Goal: Task Accomplishment & Management: Use online tool/utility

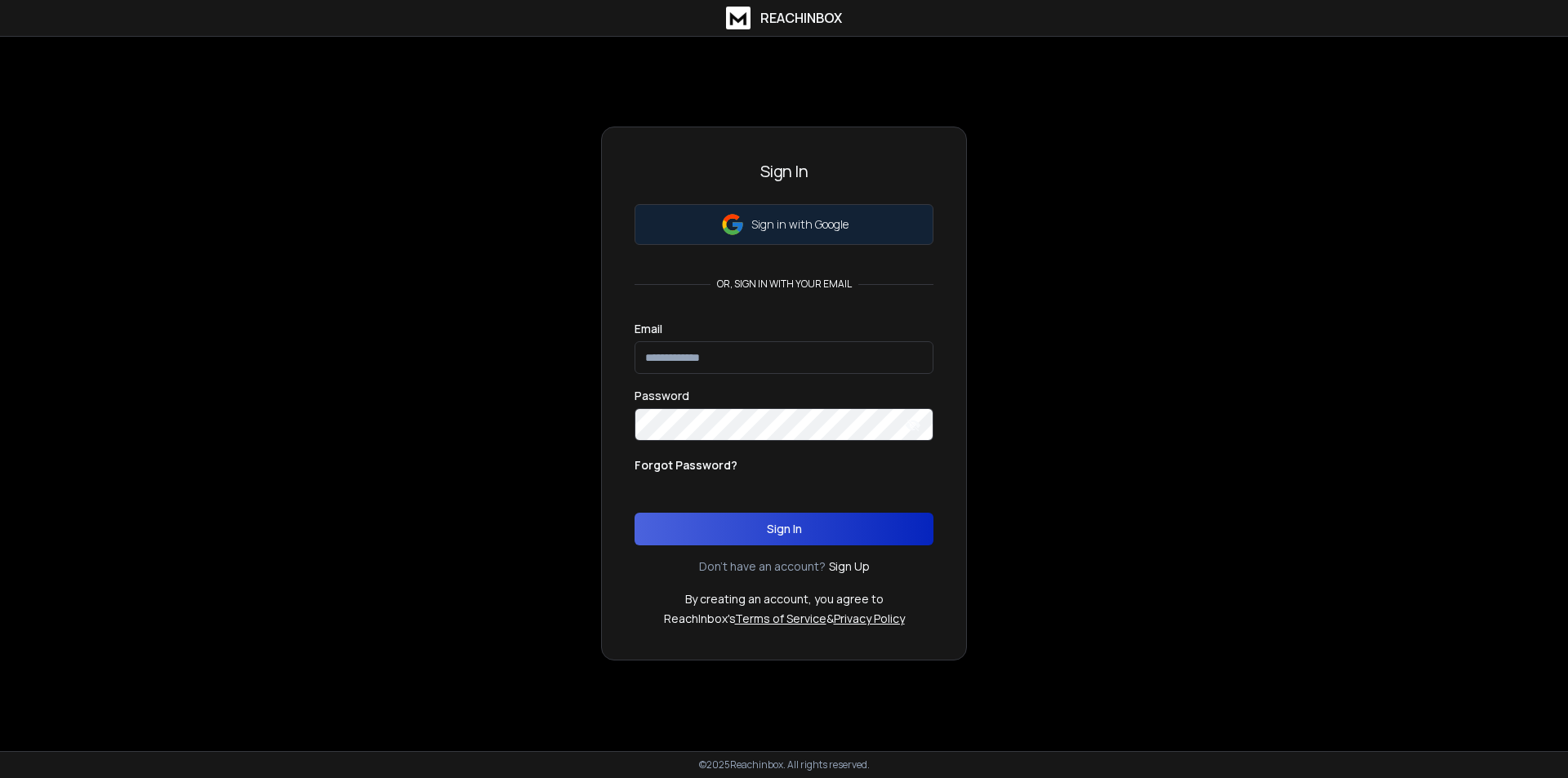
click at [776, 222] on p "Sign in with Google" at bounding box center [800, 224] width 97 height 16
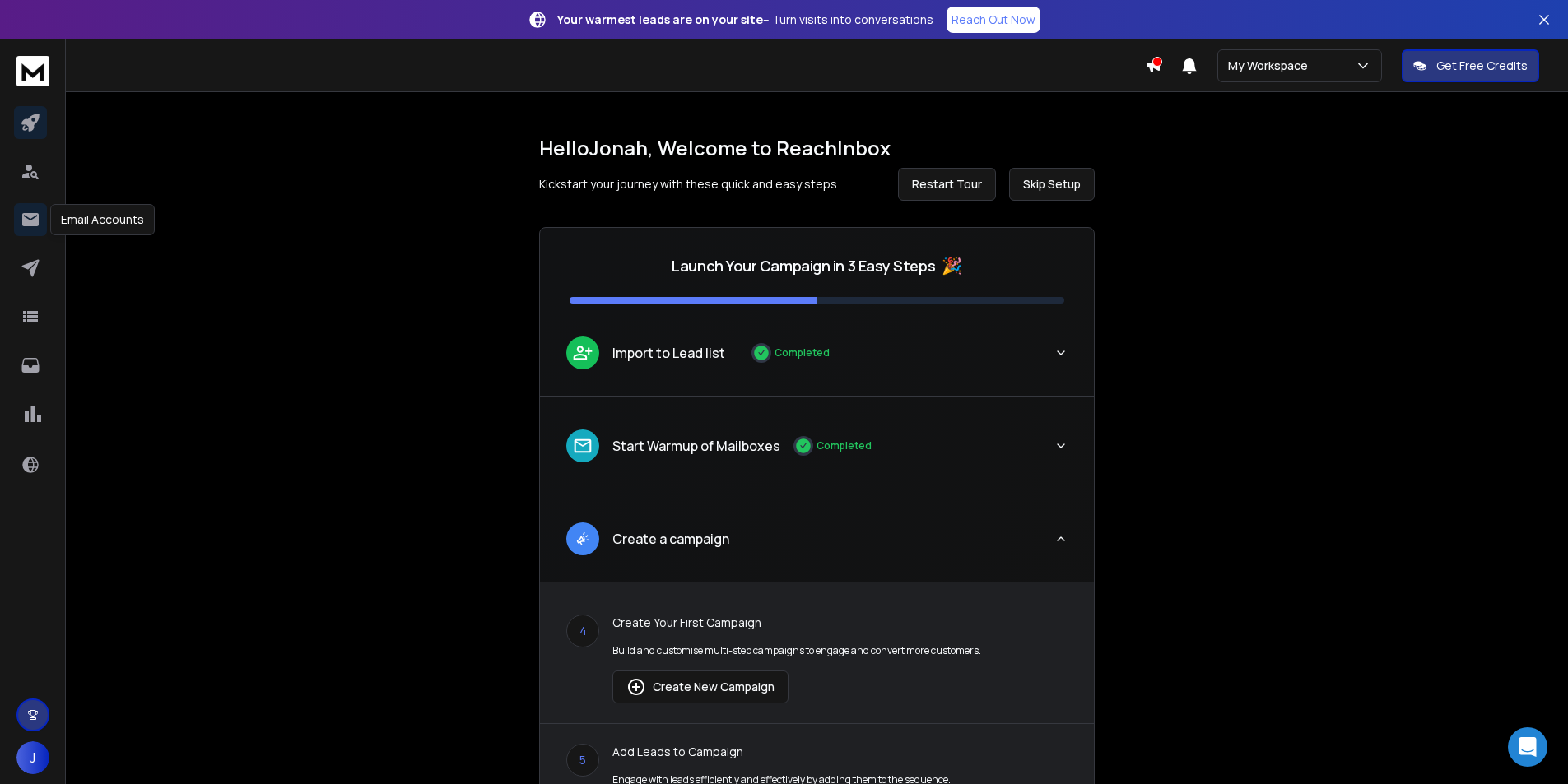
click at [30, 218] on icon at bounding box center [30, 219] width 16 height 13
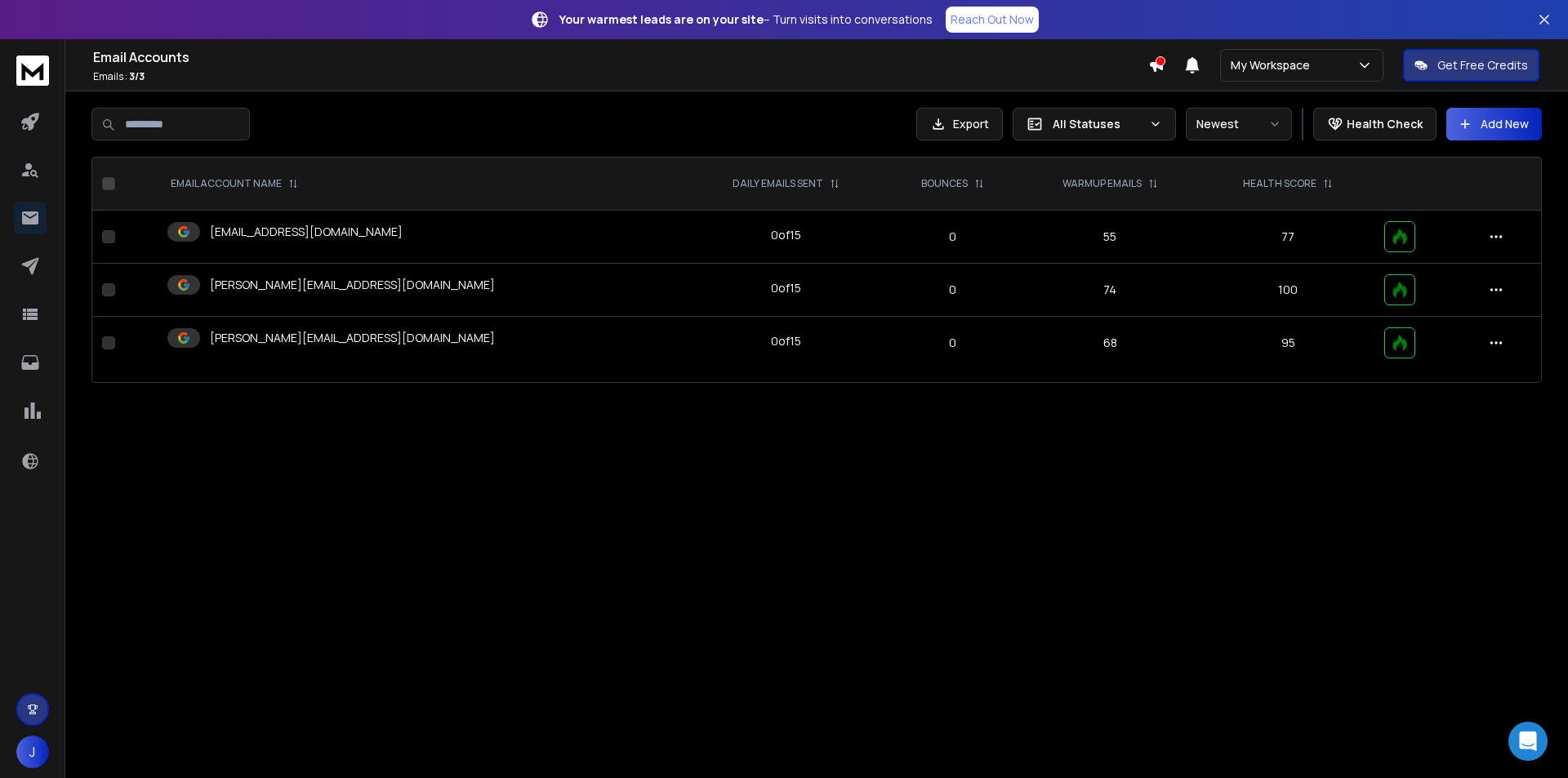
click at [1225, 246] on td "77" at bounding box center [1288, 237] width 174 height 53
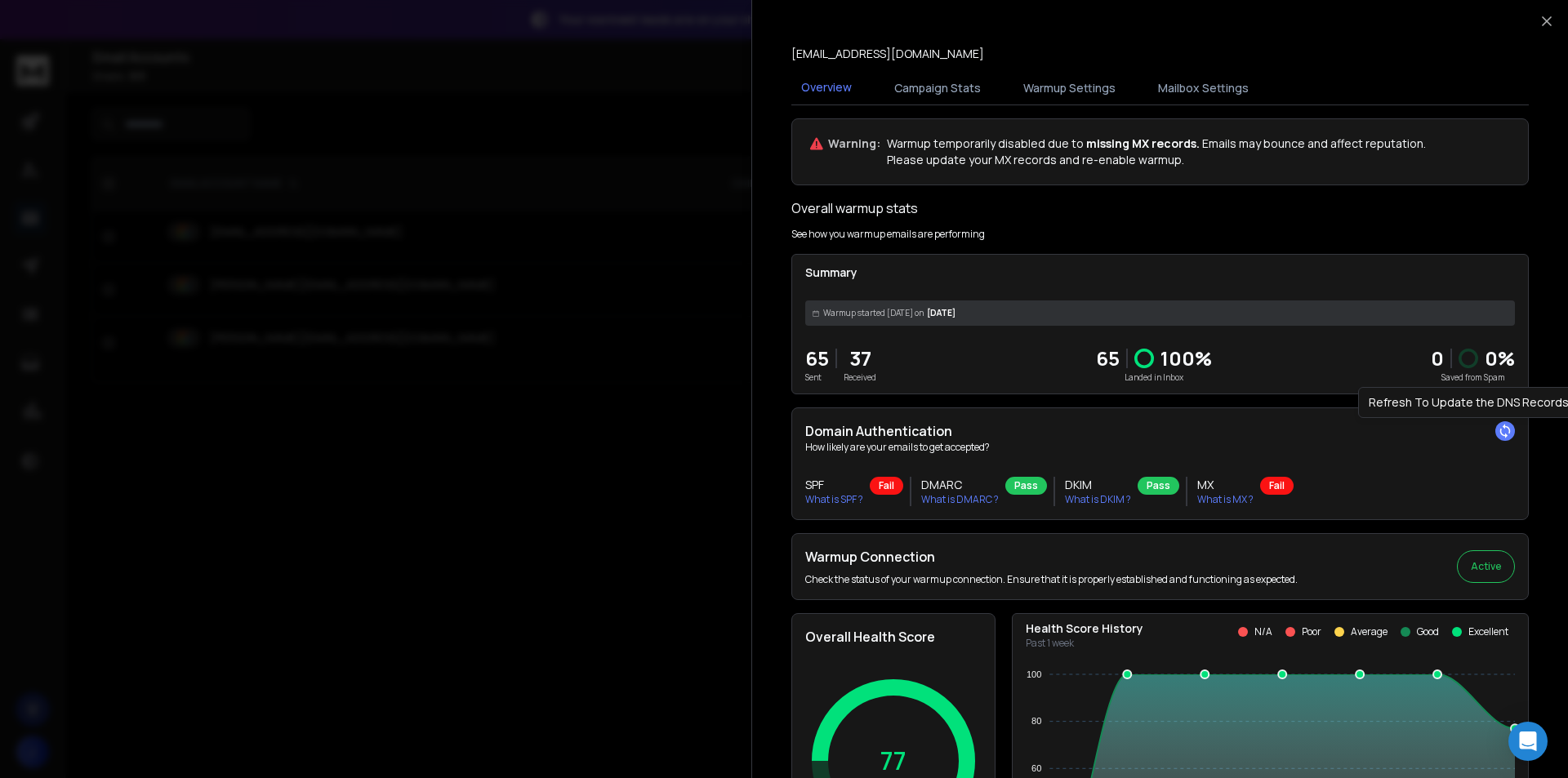
click at [1505, 434] on icon at bounding box center [1505, 430] width 16 height 16
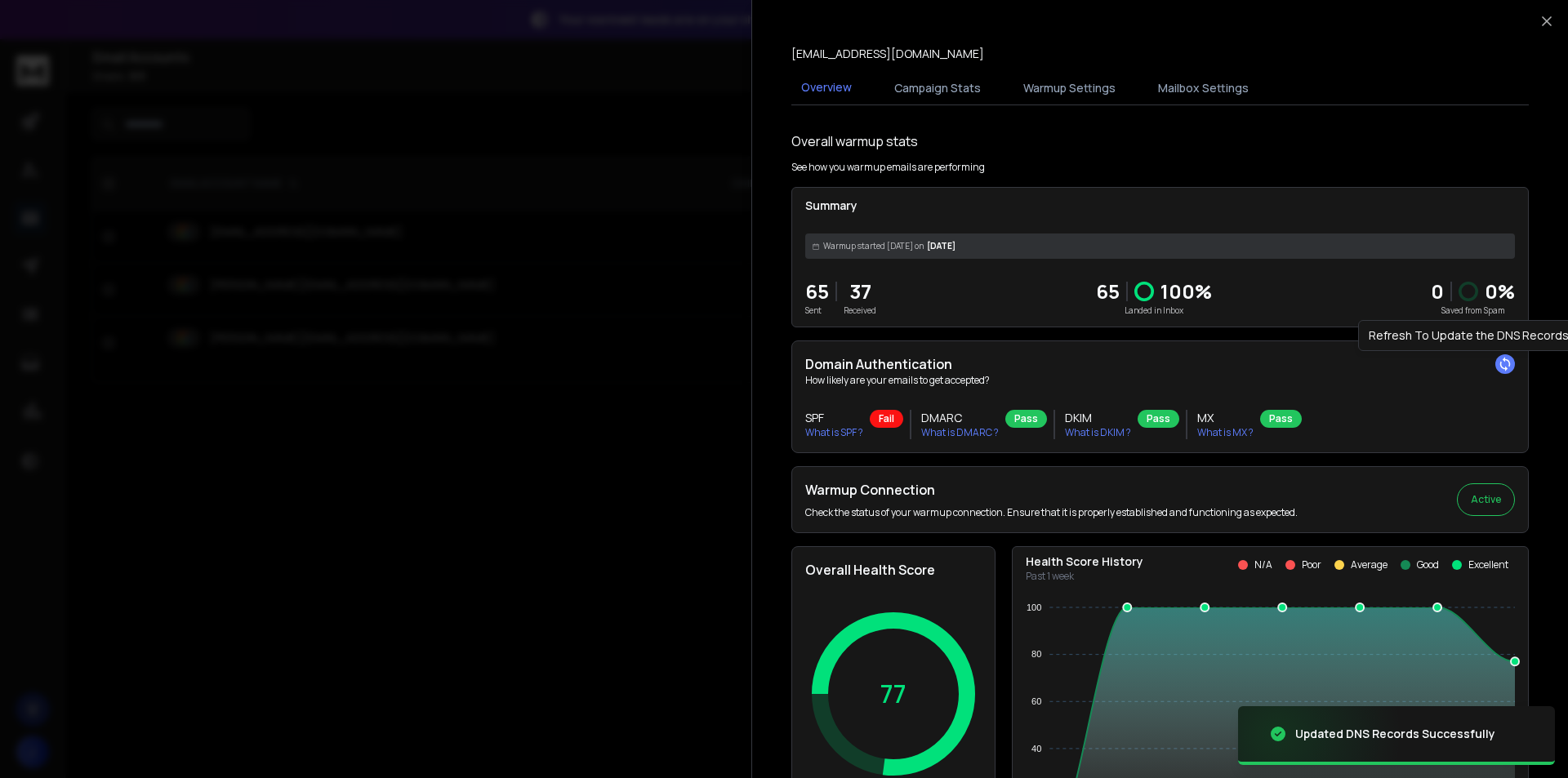
click at [1505, 363] on icon at bounding box center [1505, 363] width 10 height 14
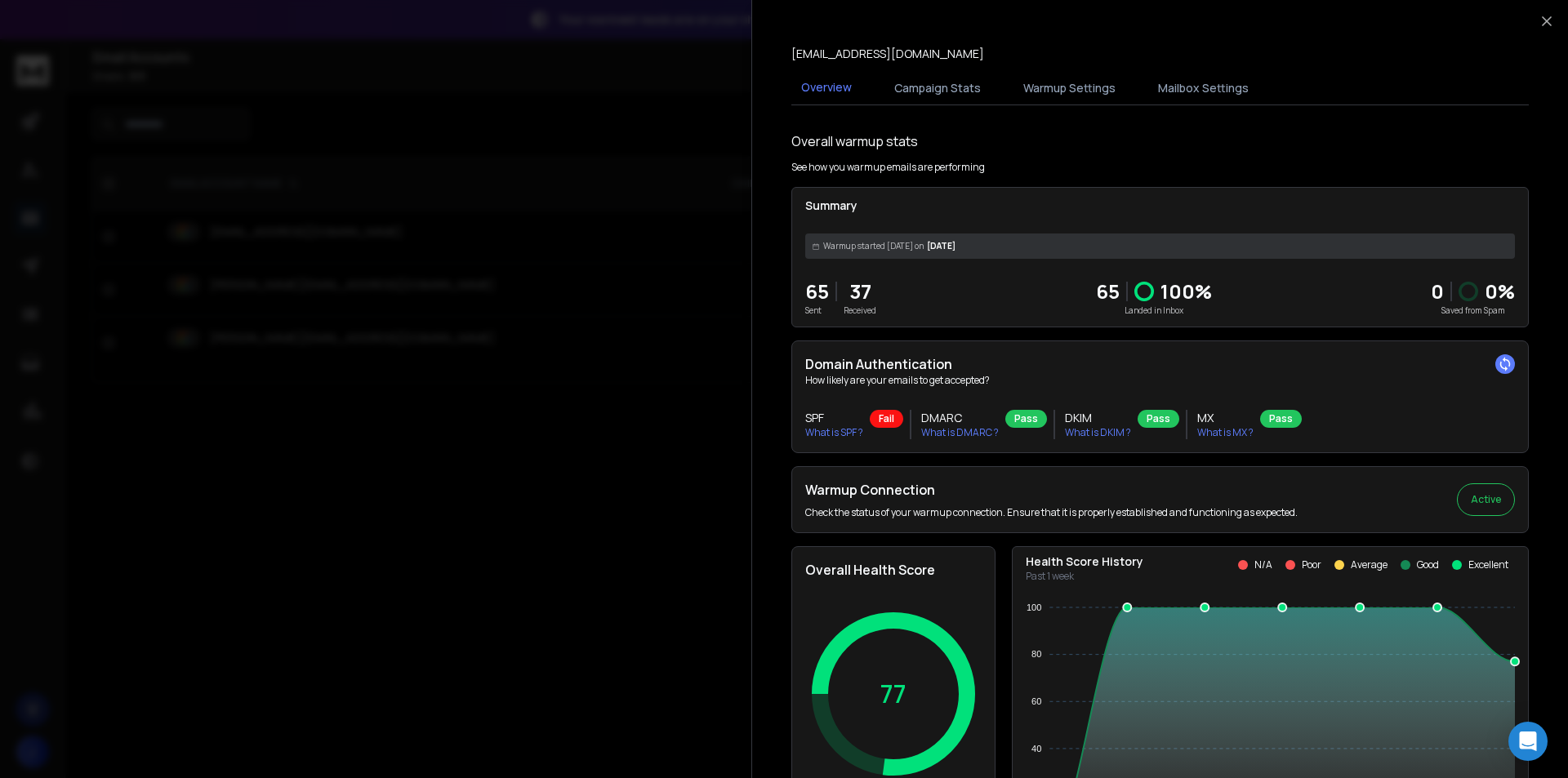
click at [669, 401] on div at bounding box center [784, 389] width 1568 height 778
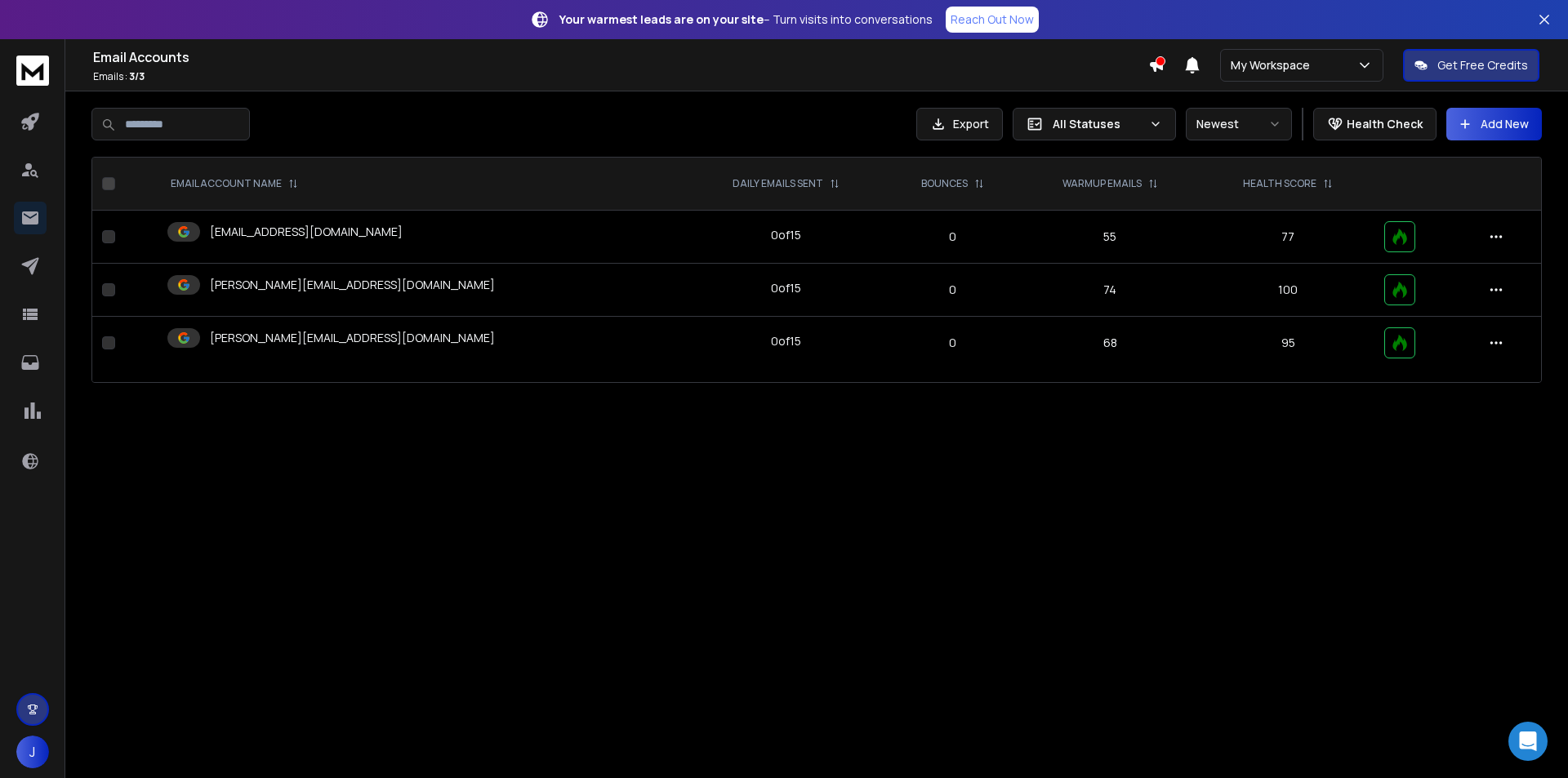
click at [898, 247] on td "0" at bounding box center [953, 237] width 133 height 53
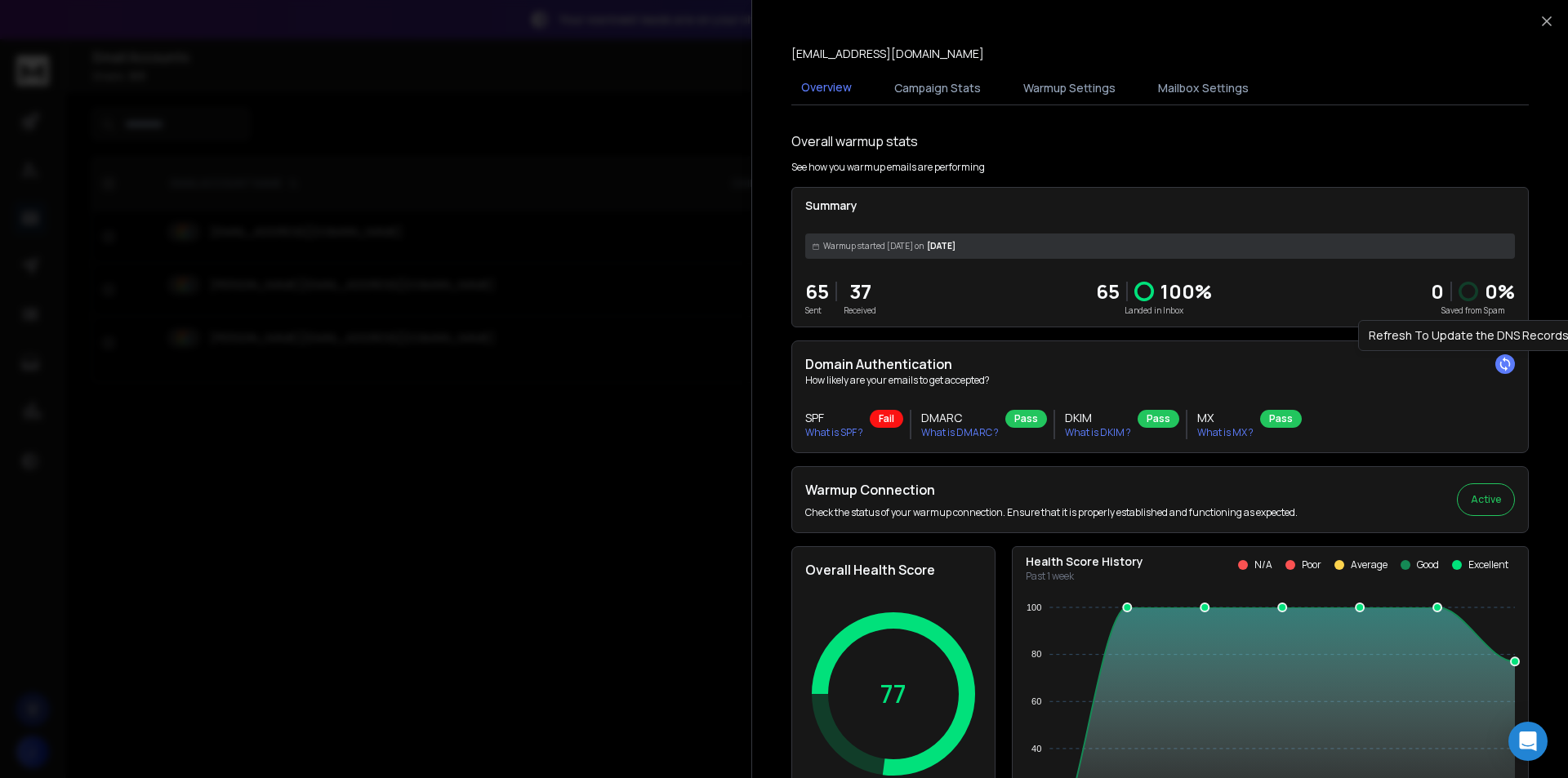
click at [1507, 360] on icon at bounding box center [1505, 364] width 16 height 16
click at [1501, 361] on icon at bounding box center [1505, 364] width 16 height 16
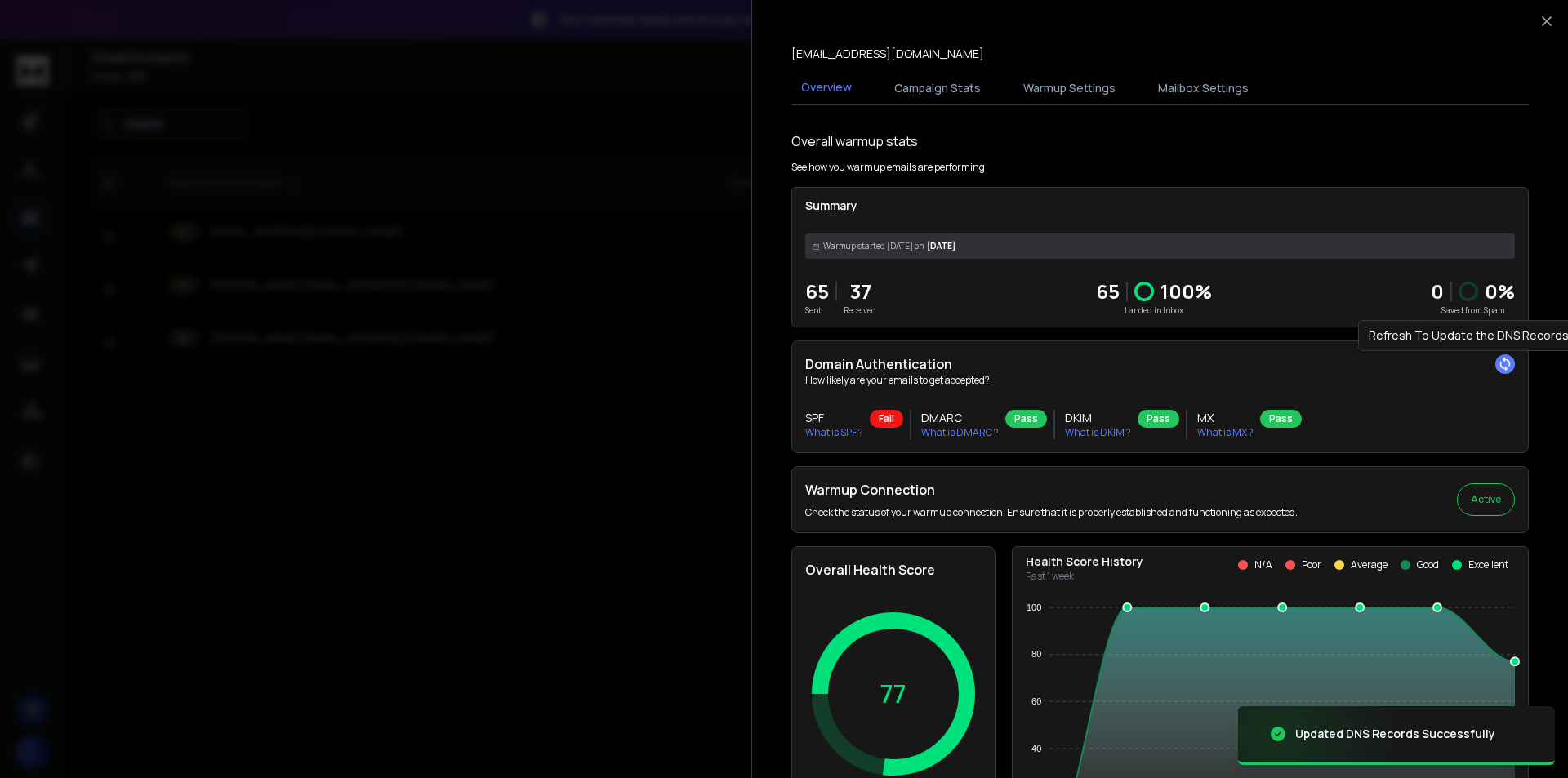
click at [1507, 361] on icon at bounding box center [1505, 364] width 16 height 16
click at [1497, 366] on icon at bounding box center [1505, 364] width 16 height 16
drag, startPoint x: 881, startPoint y: 423, endPoint x: 923, endPoint y: 430, distance: 42.6
click at [916, 430] on div "SPF What is SPF ? Pass" at bounding box center [863, 424] width 114 height 30
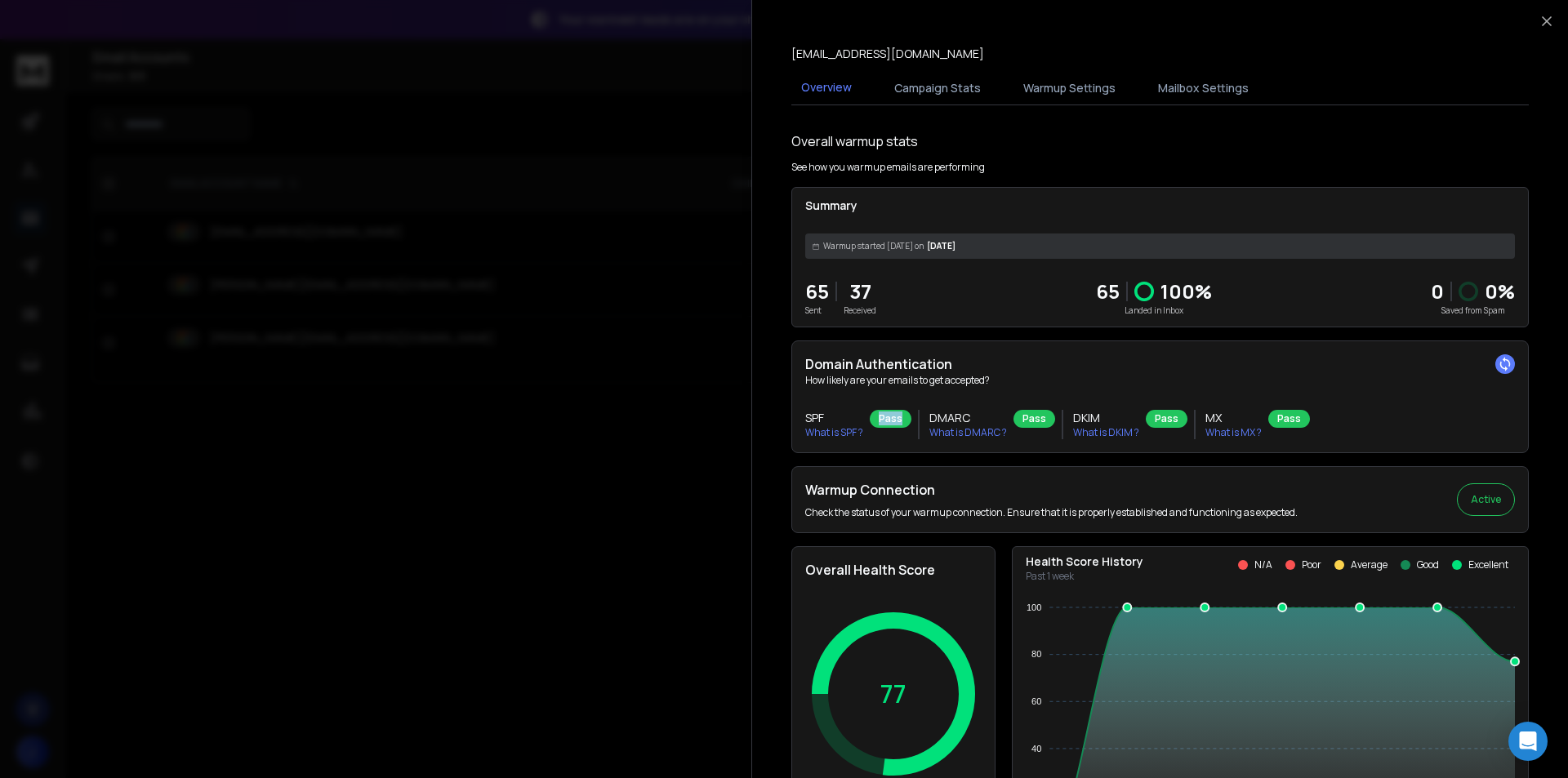
click at [656, 371] on div at bounding box center [784, 389] width 1568 height 778
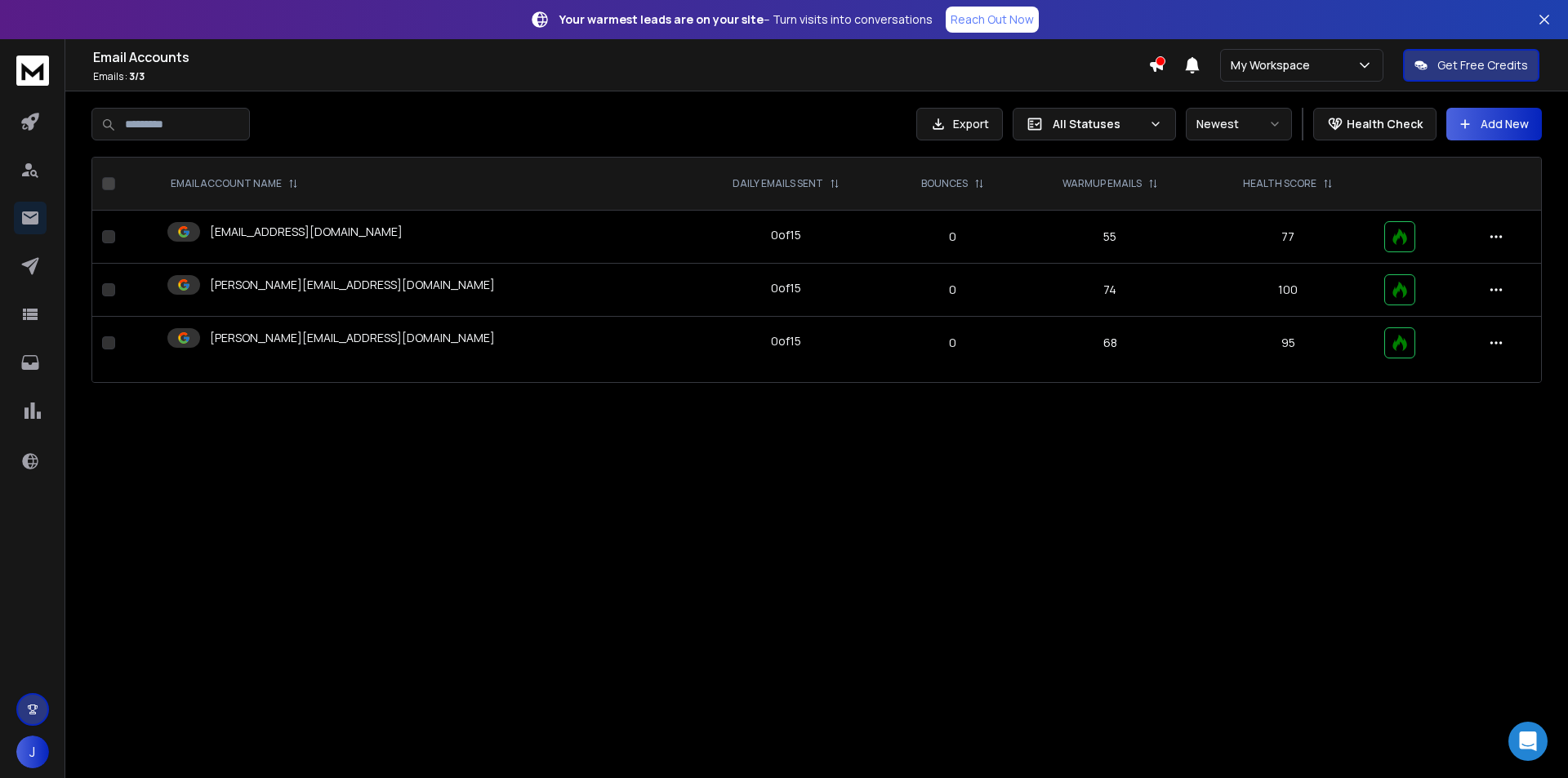
click at [281, 230] on p "marketing@newcarcollisionsouthmiami.com" at bounding box center [306, 231] width 193 height 16
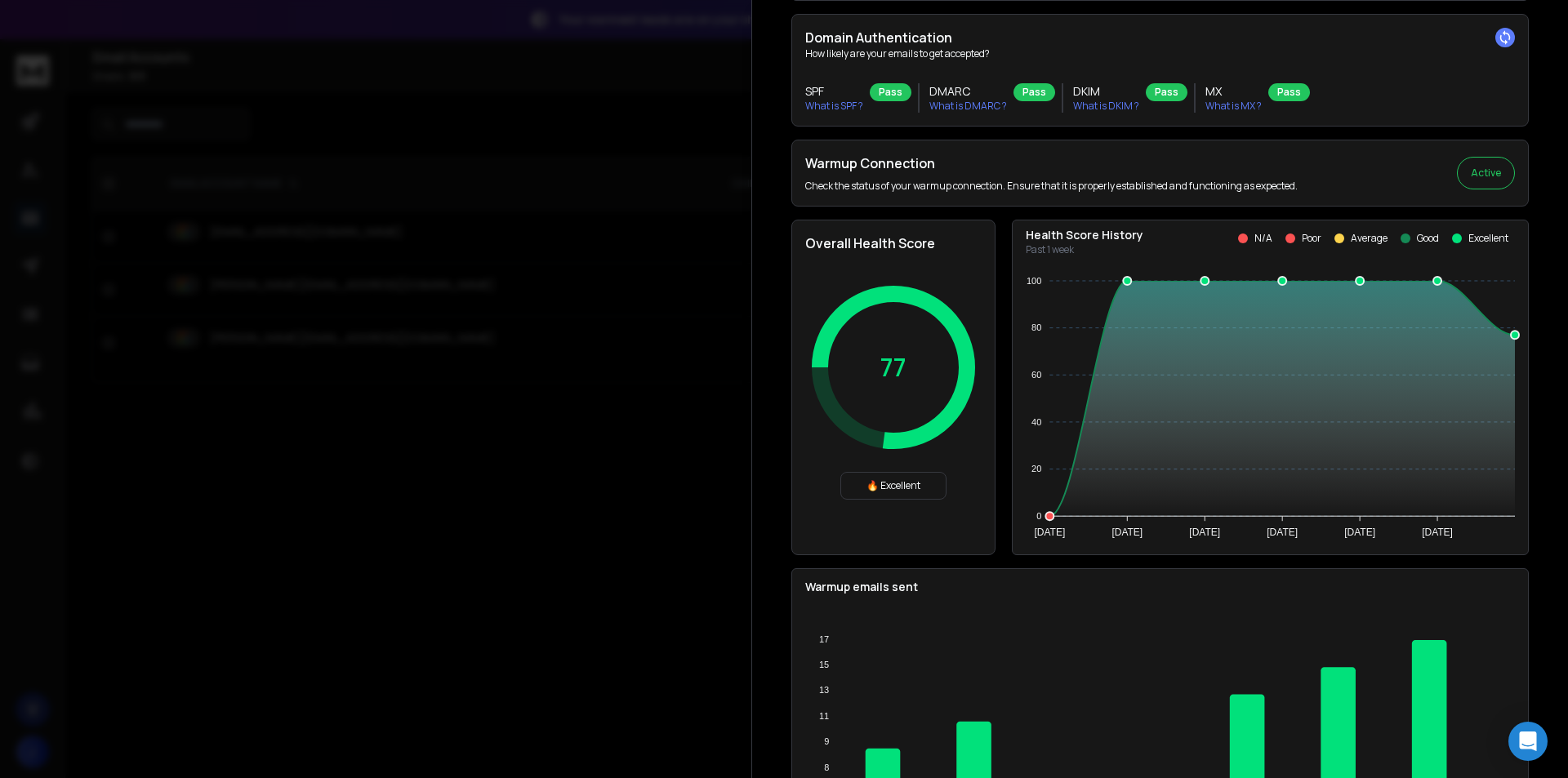
scroll to position [518, 0]
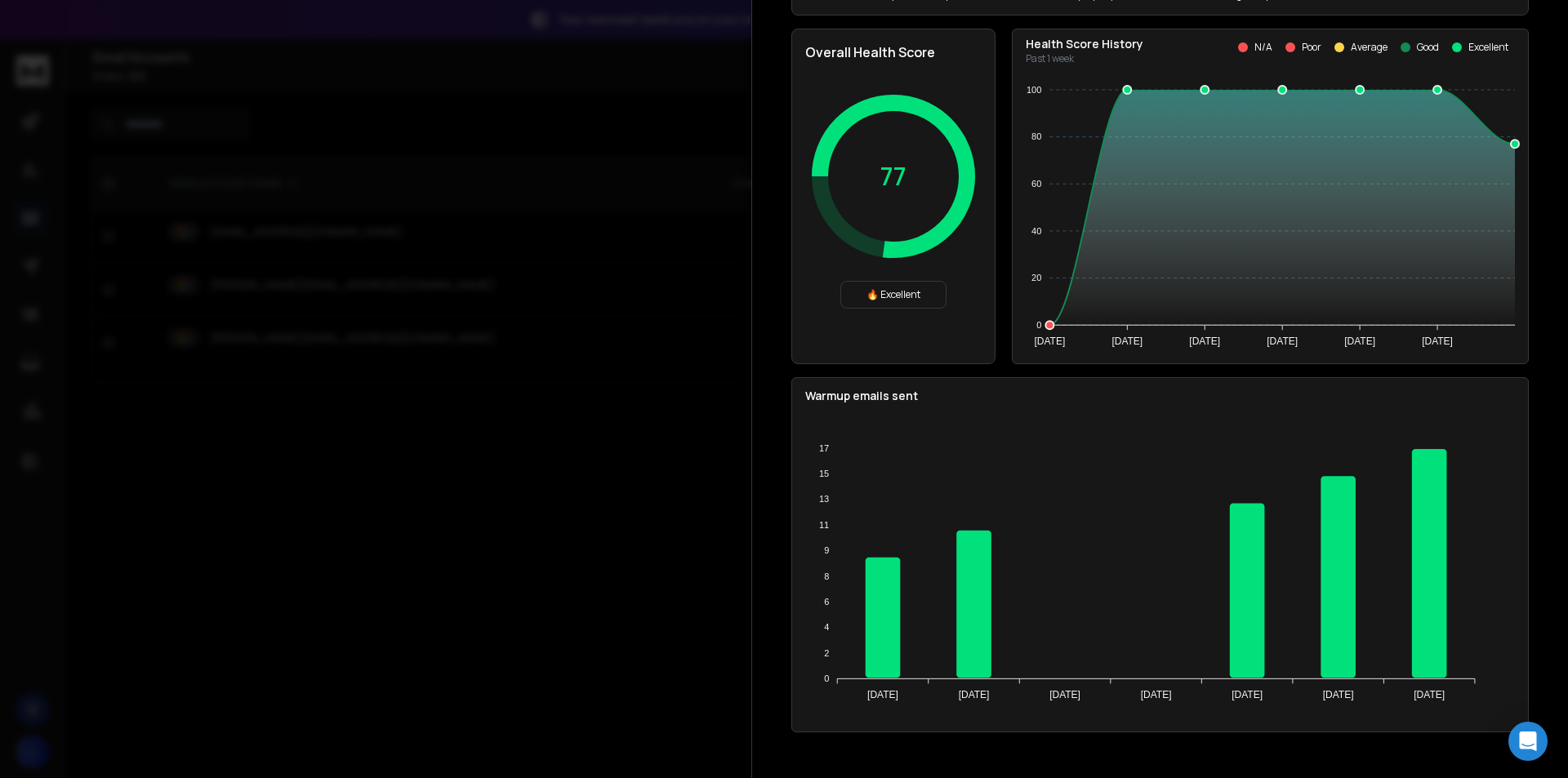
click at [644, 407] on div at bounding box center [784, 389] width 1568 height 778
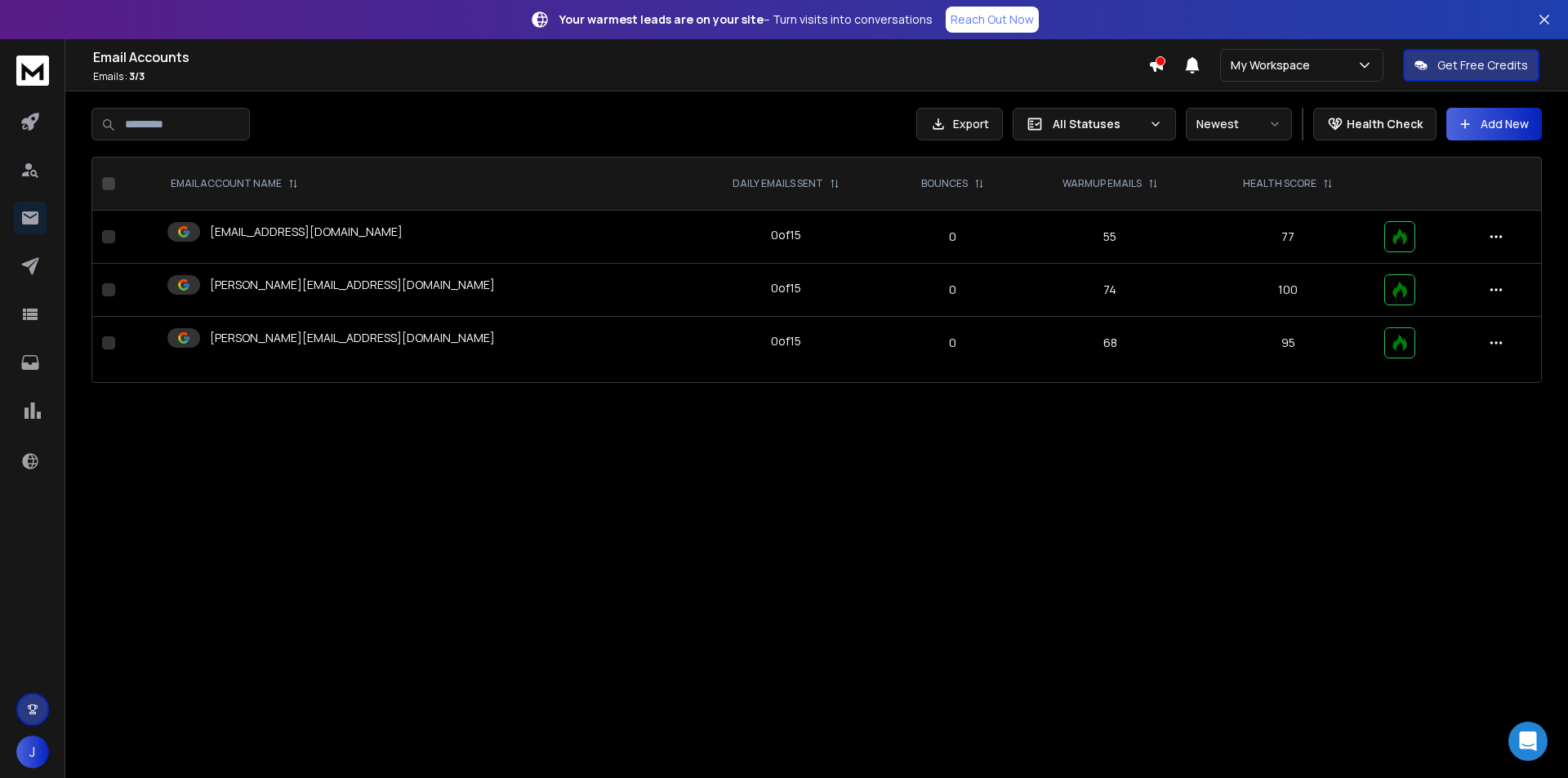
click at [288, 281] on p "aaron@spmmediagroup.info" at bounding box center [352, 284] width 285 height 16
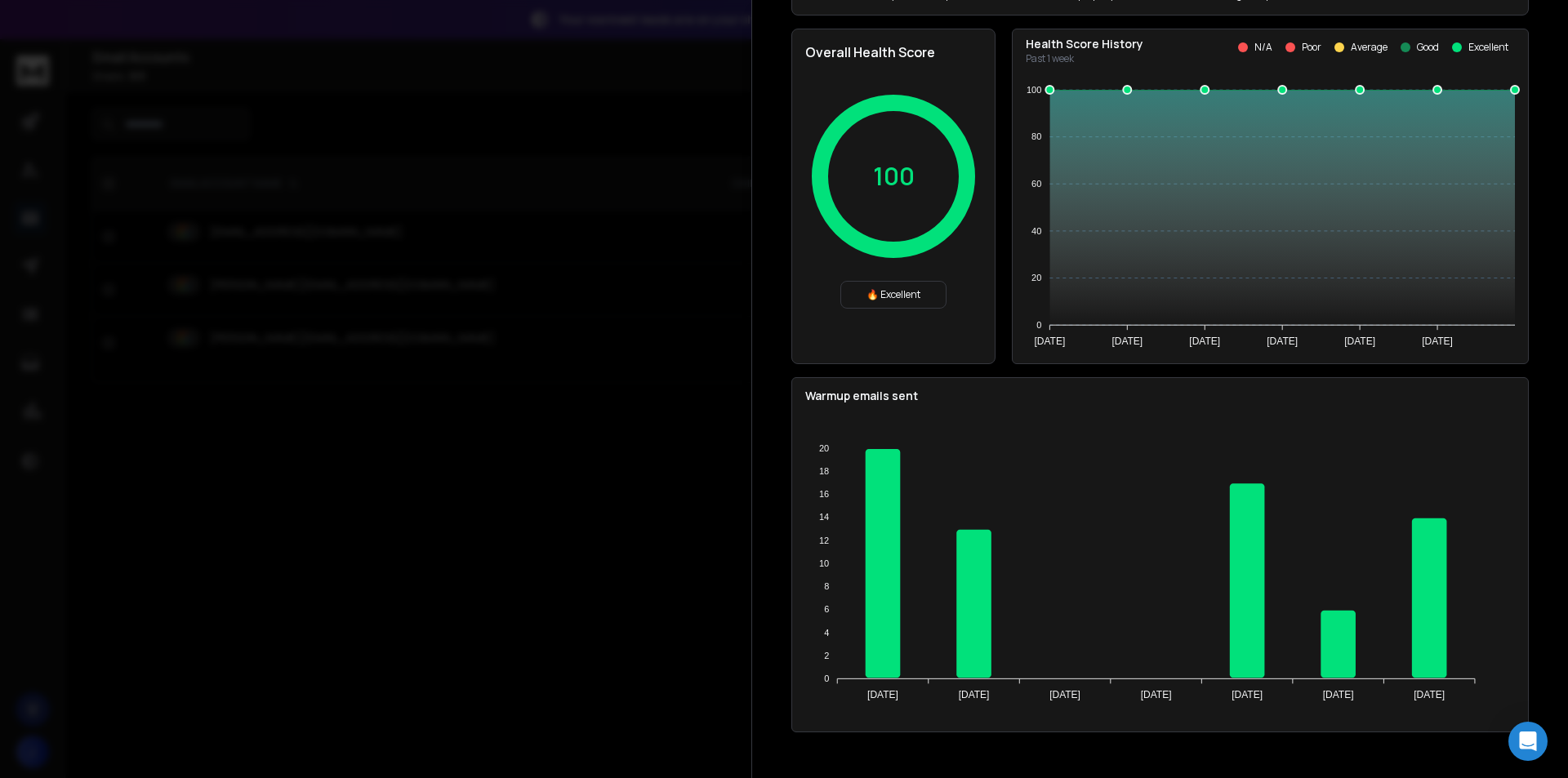
click at [413, 417] on div at bounding box center [784, 389] width 1568 height 778
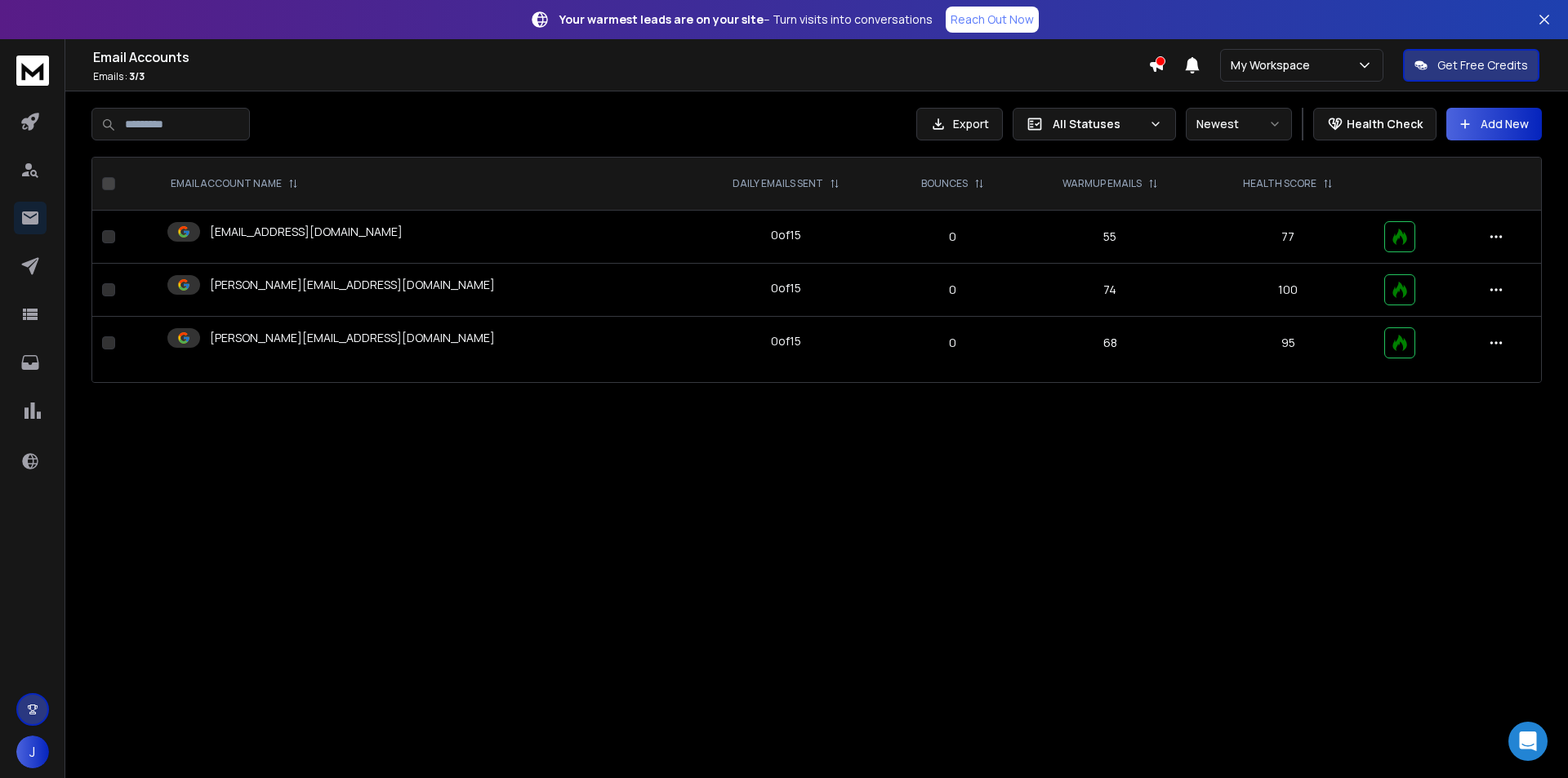
click at [282, 331] on p "jonah@spmmediagroup.com" at bounding box center [352, 338] width 285 height 16
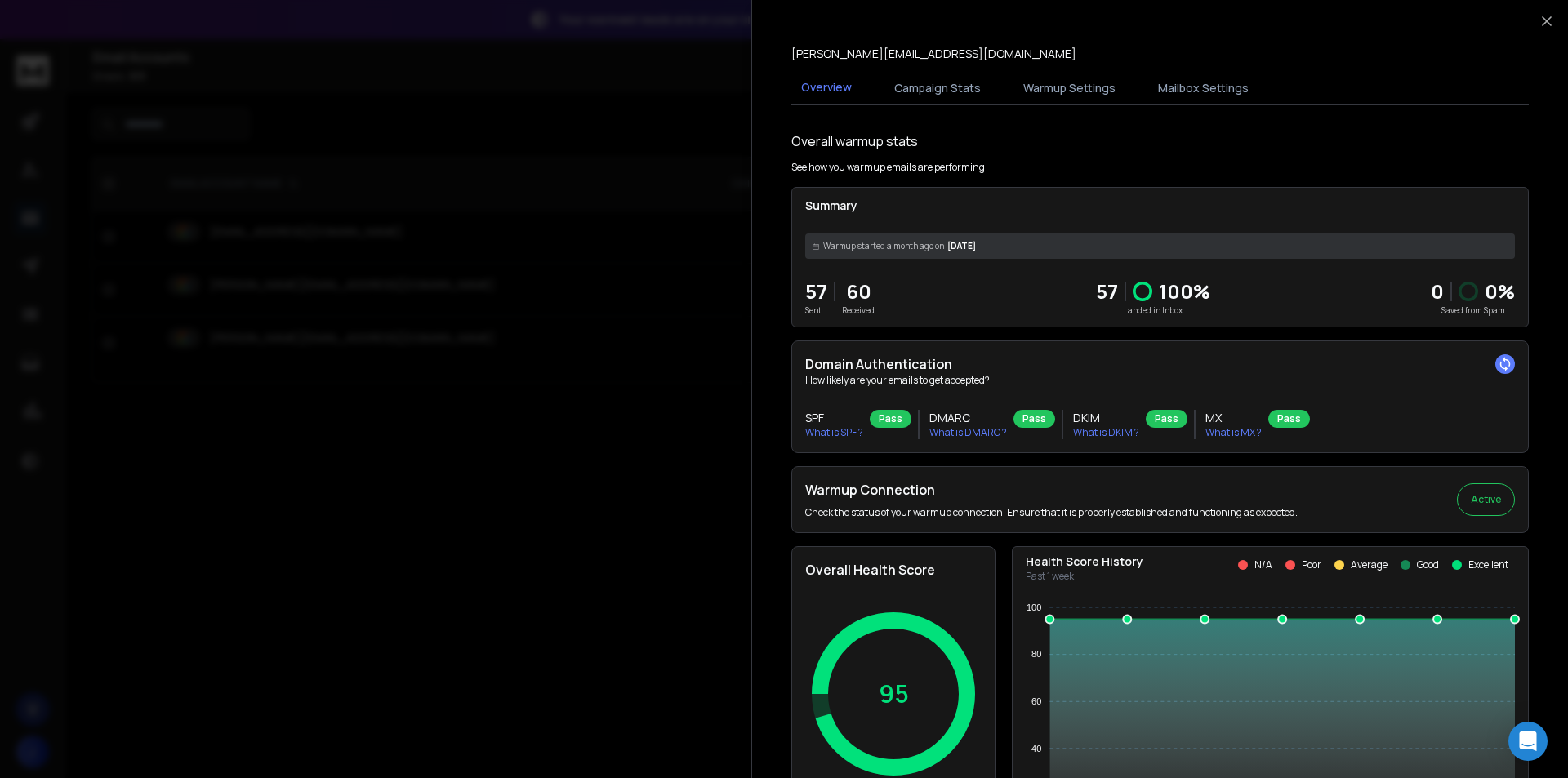
scroll to position [490, 0]
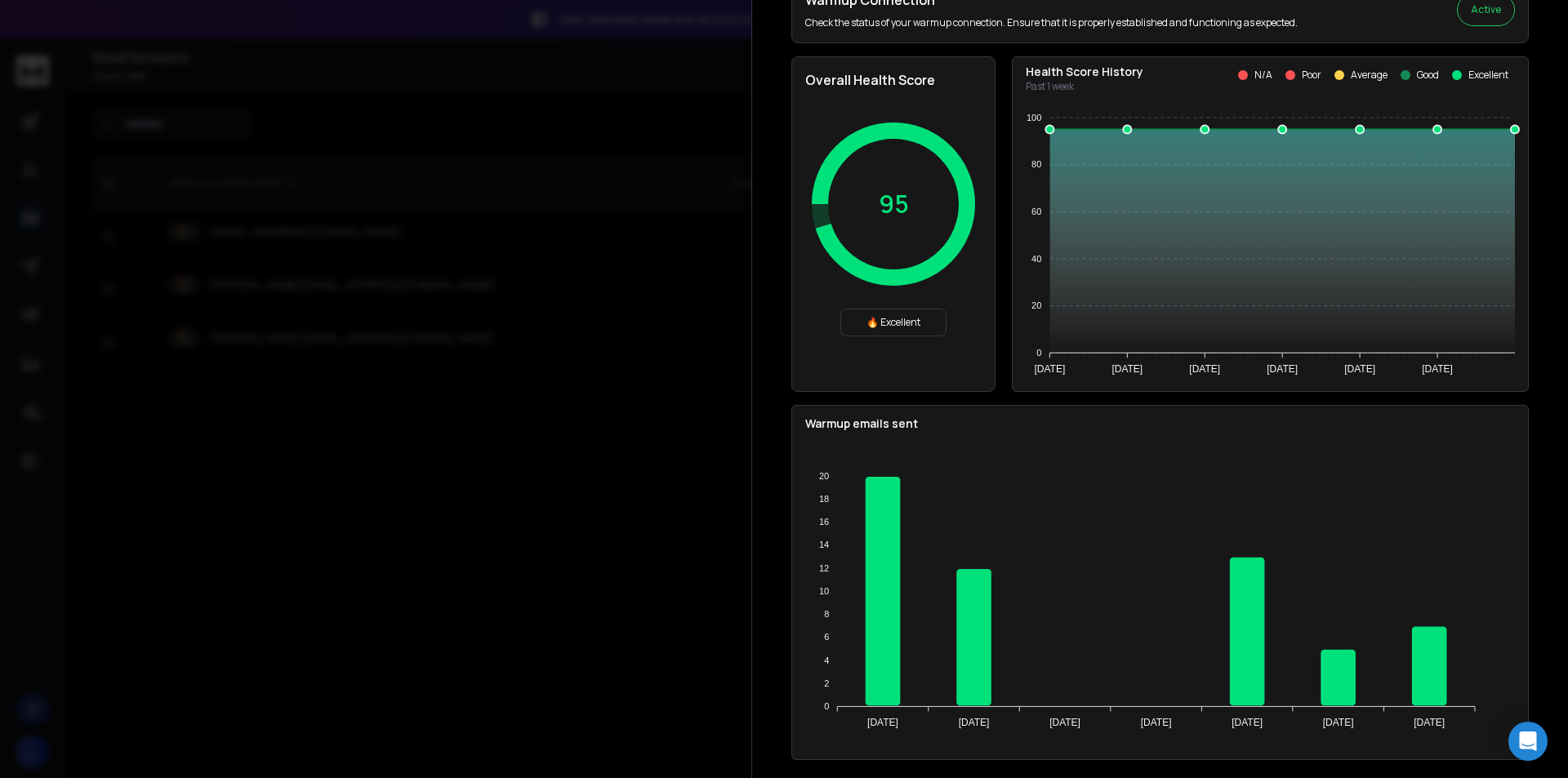
drag, startPoint x: 573, startPoint y: 412, endPoint x: 642, endPoint y: 391, distance: 72.1
click at [573, 413] on div at bounding box center [784, 389] width 1568 height 778
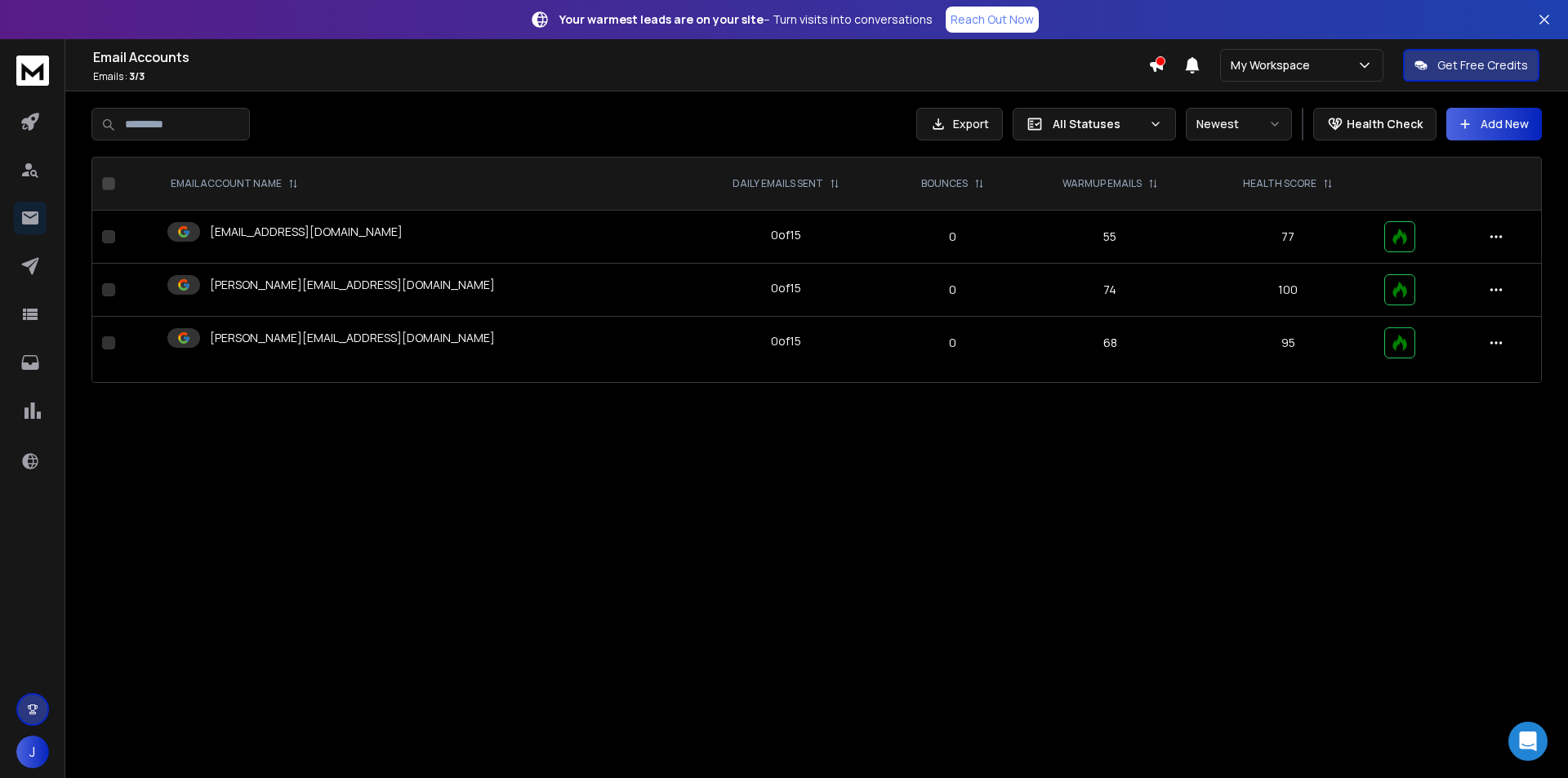
click at [727, 224] on td "0 of 15" at bounding box center [786, 232] width 199 height 43
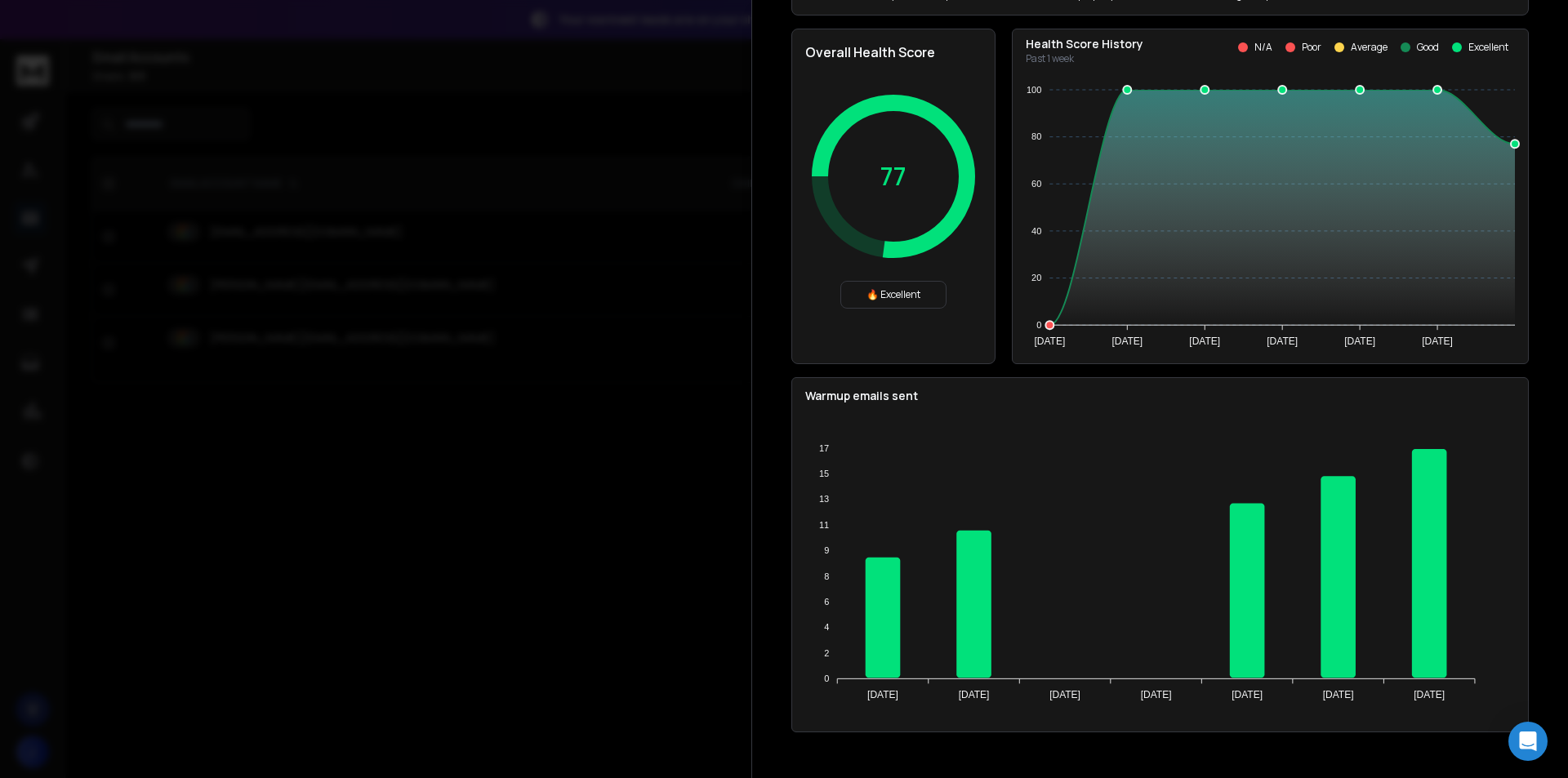
scroll to position [28, 0]
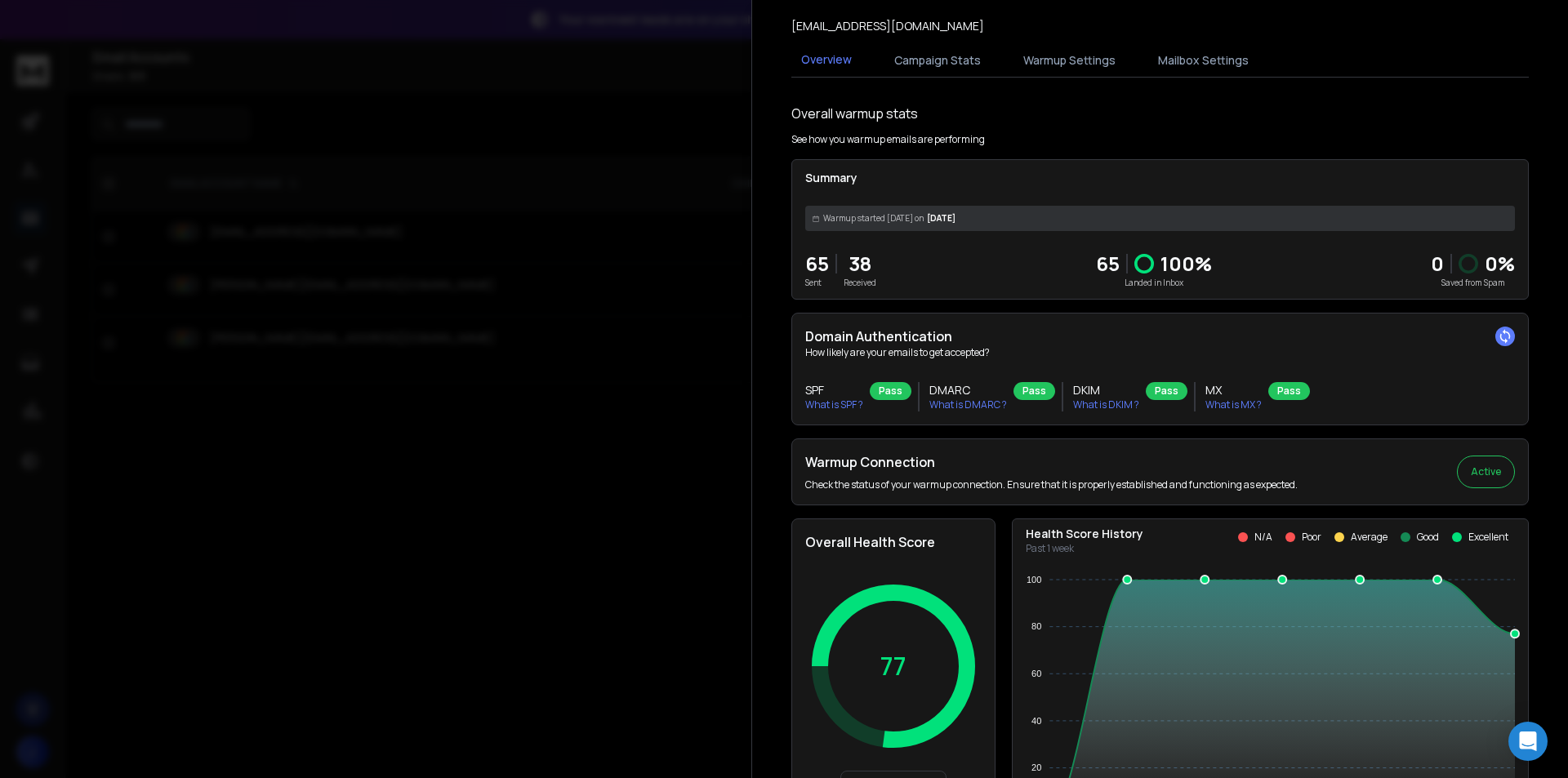
click at [400, 514] on div at bounding box center [784, 389] width 1568 height 778
